Goal: Check status

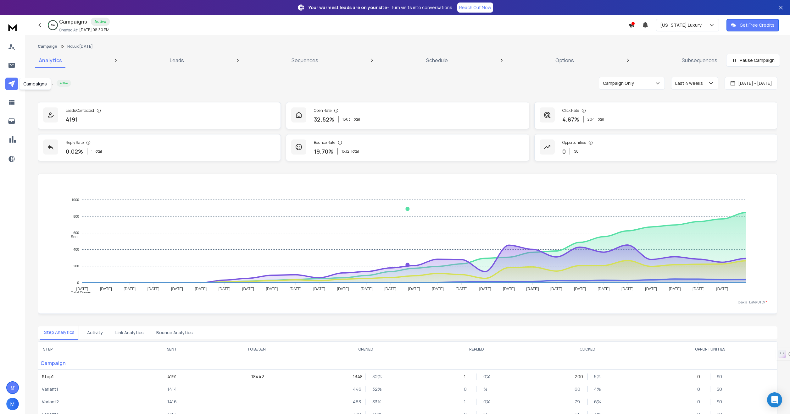
click at [12, 86] on icon at bounding box center [11, 84] width 7 height 7
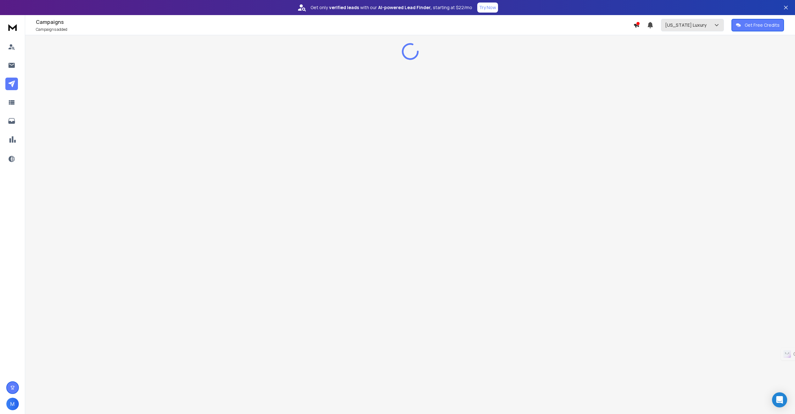
click at [705, 22] on div "Florida Luxury" at bounding box center [692, 25] width 55 height 6
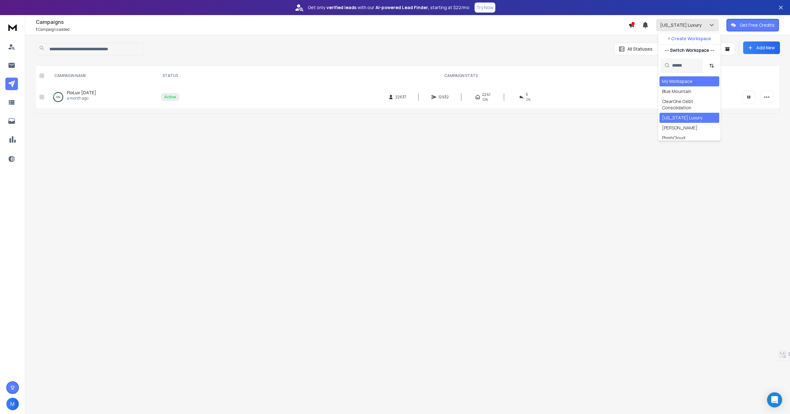
click at [710, 26] on icon "button" at bounding box center [712, 25] width 6 height 6
click at [690, 92] on div "Blue Mountain" at bounding box center [681, 91] width 29 height 6
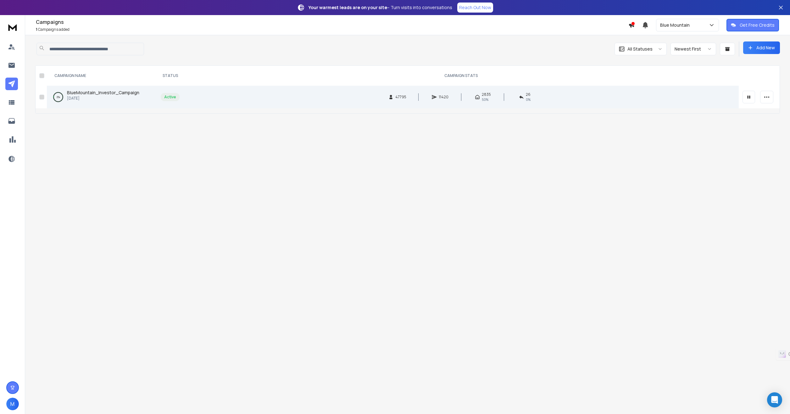
click at [133, 92] on span "BlueMountain_Investor_Campaign" at bounding box center [103, 93] width 72 height 6
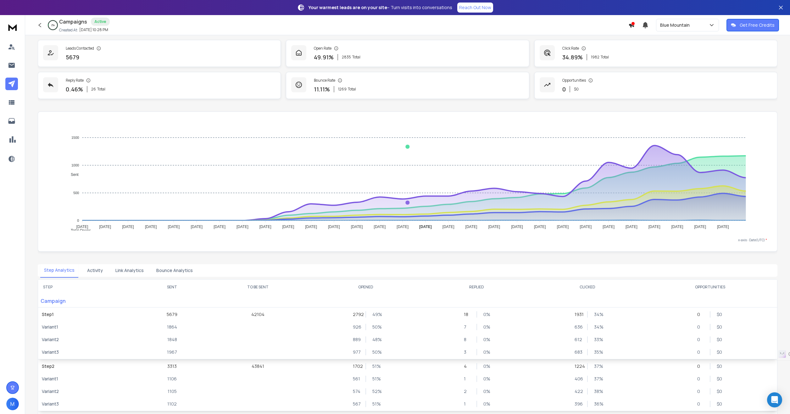
scroll to position [63, 0]
click at [780, 7] on icon at bounding box center [781, 8] width 6 height 6
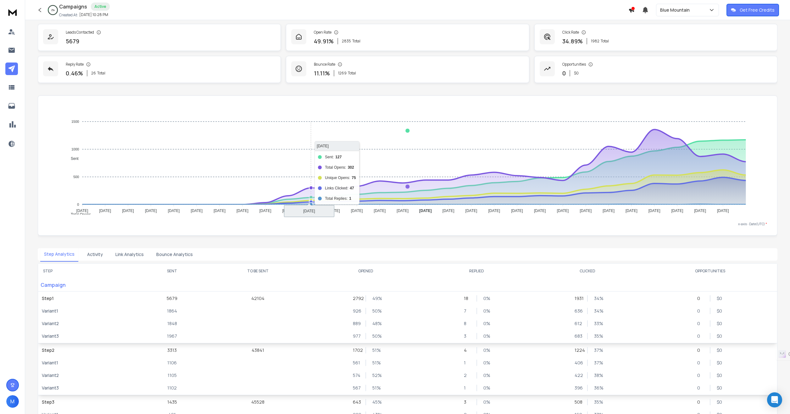
scroll to position [54, 0]
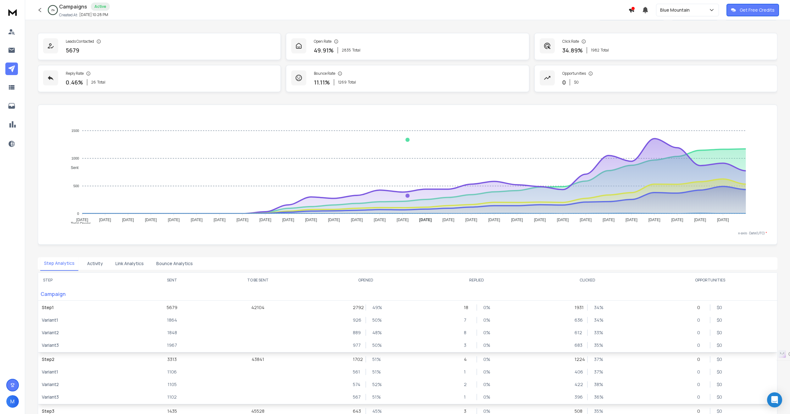
click at [97, 264] on button "Activity" at bounding box center [94, 264] width 23 height 14
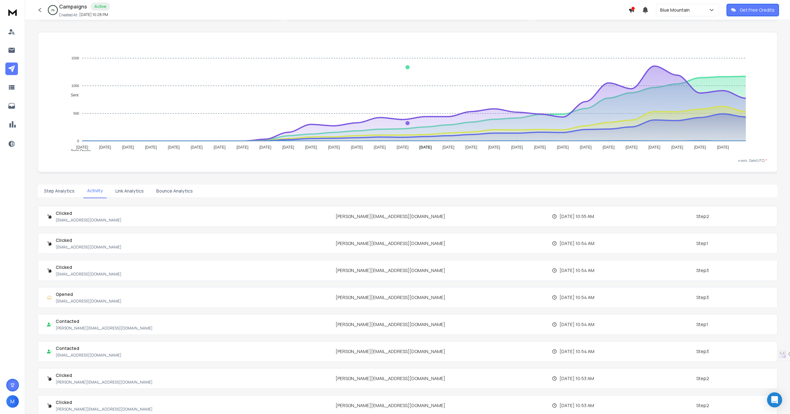
scroll to position [148, 0]
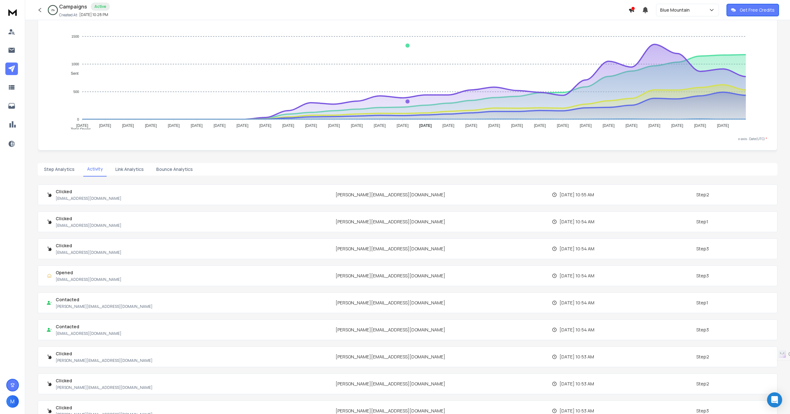
click at [132, 171] on button "Link Analytics" at bounding box center [130, 170] width 36 height 14
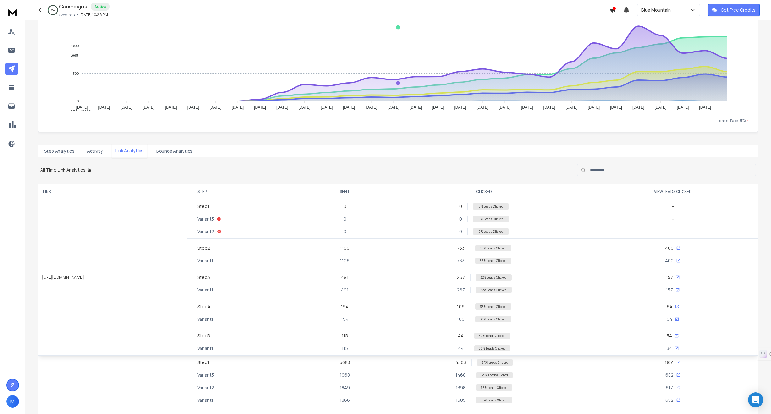
scroll to position [56, 0]
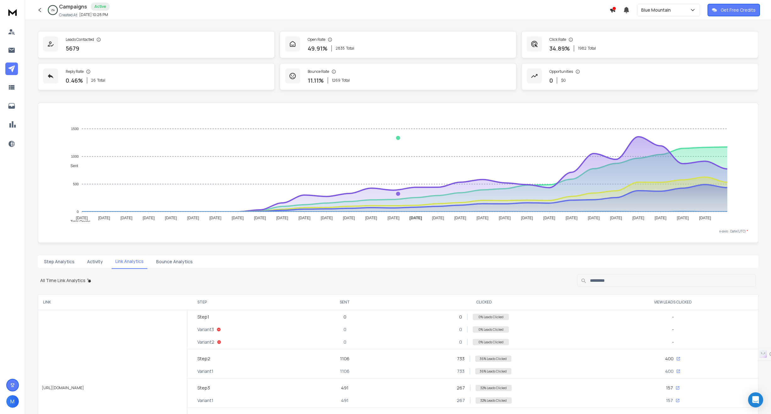
click at [93, 263] on button "Activity" at bounding box center [94, 262] width 23 height 14
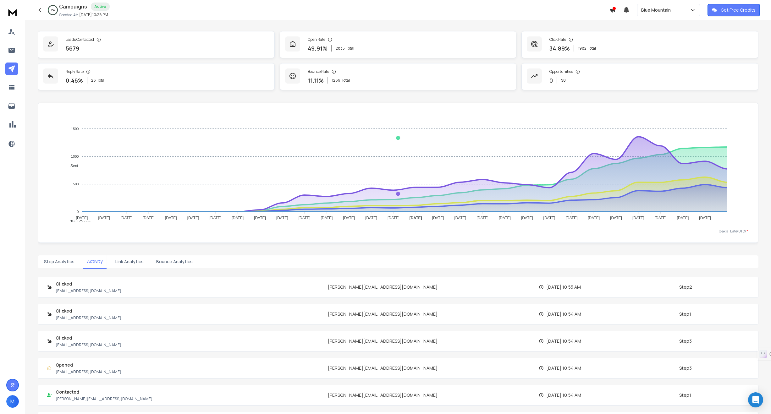
click at [68, 265] on button "Step Analytics" at bounding box center [59, 262] width 38 height 14
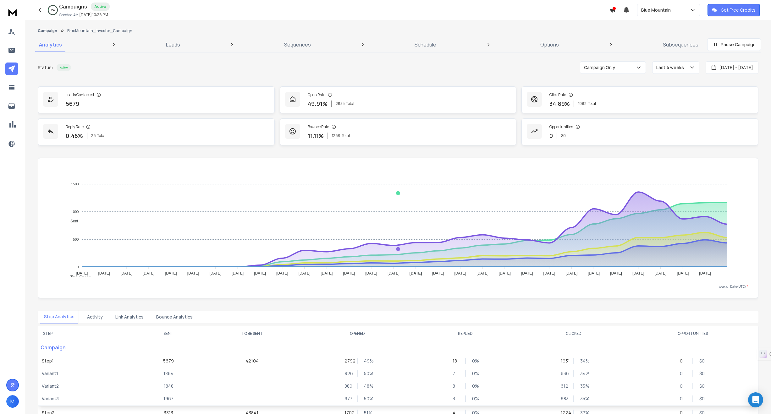
scroll to position [0, 0]
